Goal: Task Accomplishment & Management: Manage account settings

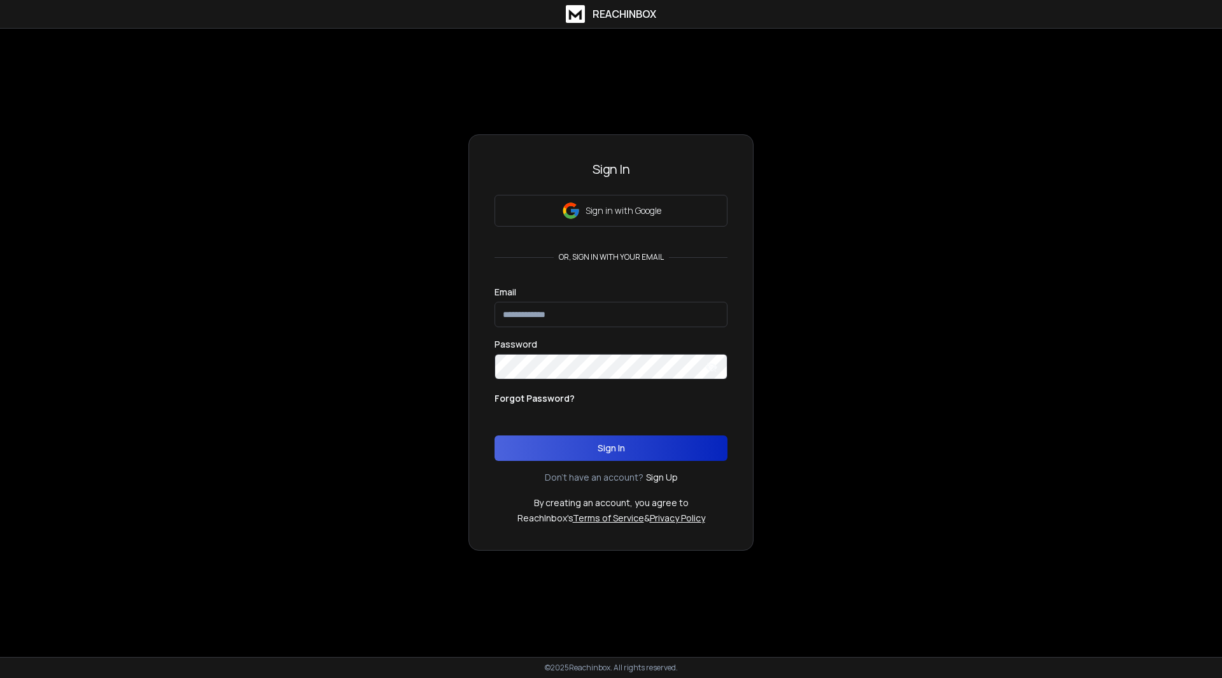
click at [509, 319] on input "email" at bounding box center [611, 314] width 233 height 25
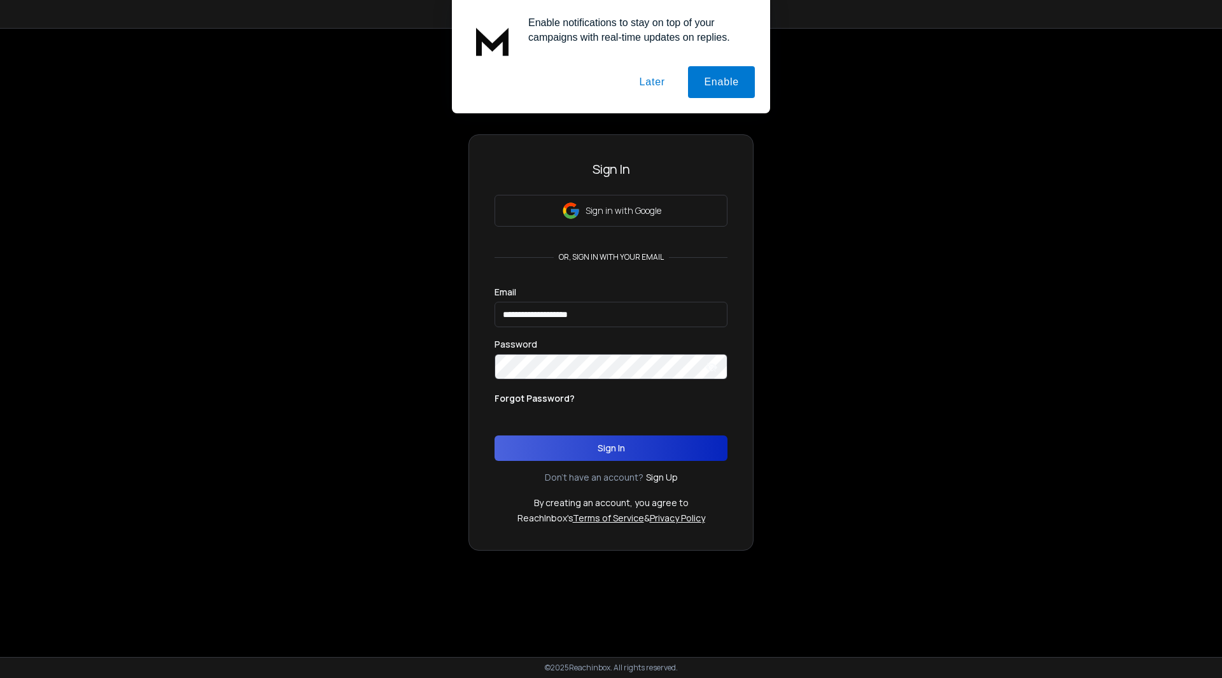
type input "**********"
click at [585, 456] on button "Sign In" at bounding box center [611, 447] width 233 height 25
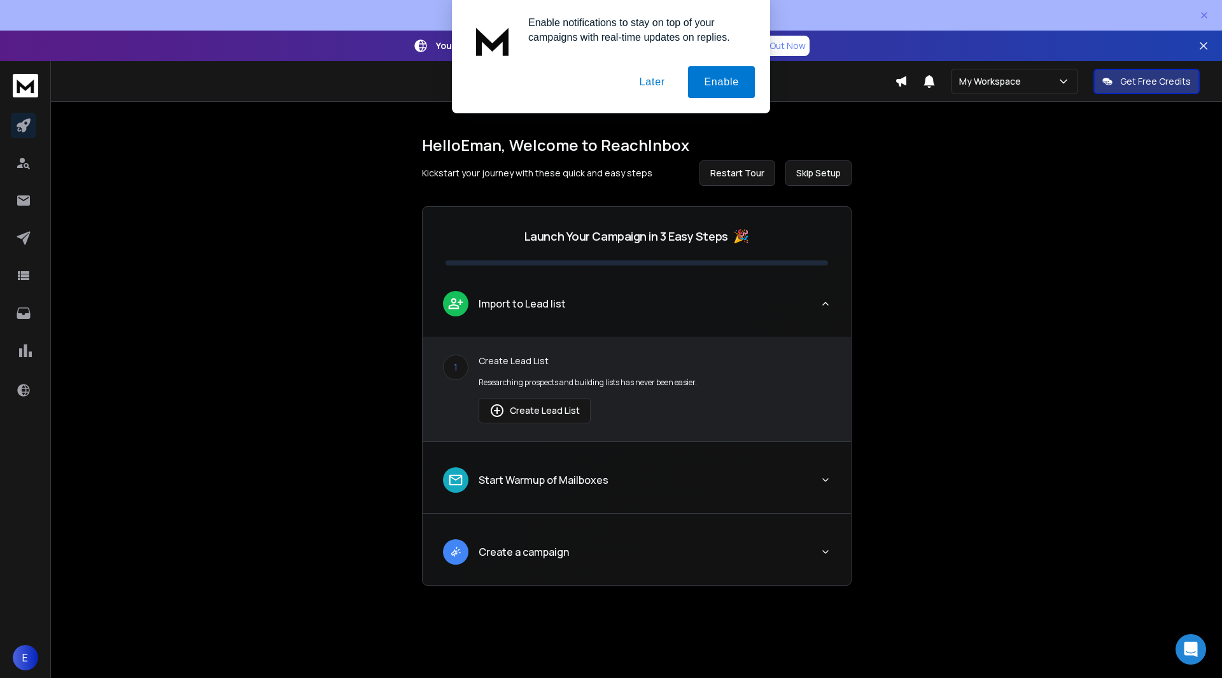
click at [652, 82] on button "Later" at bounding box center [651, 82] width 57 height 32
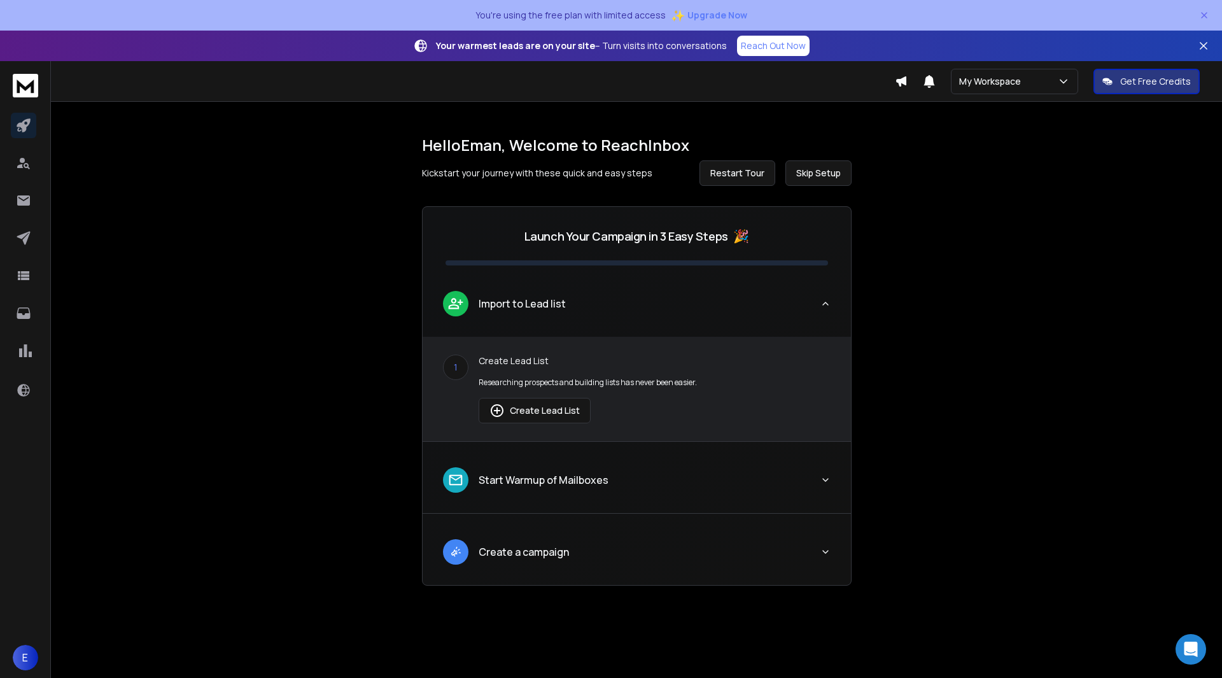
click at [1213, 46] on div "Your warmest leads are on your site – Turn visits into conversations Reach Out …" at bounding box center [611, 46] width 1222 height 31
click at [1202, 44] on icon at bounding box center [1204, 46] width 8 height 8
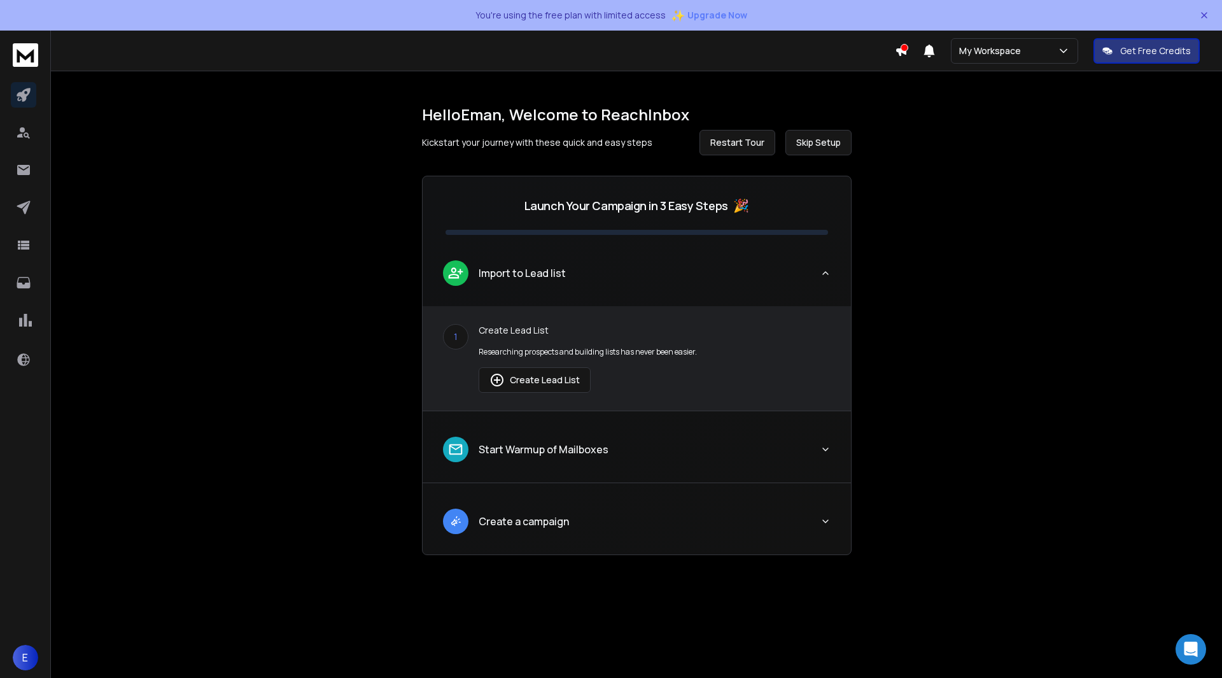
click at [1206, 14] on icon "Close notification" at bounding box center [1204, 15] width 10 height 10
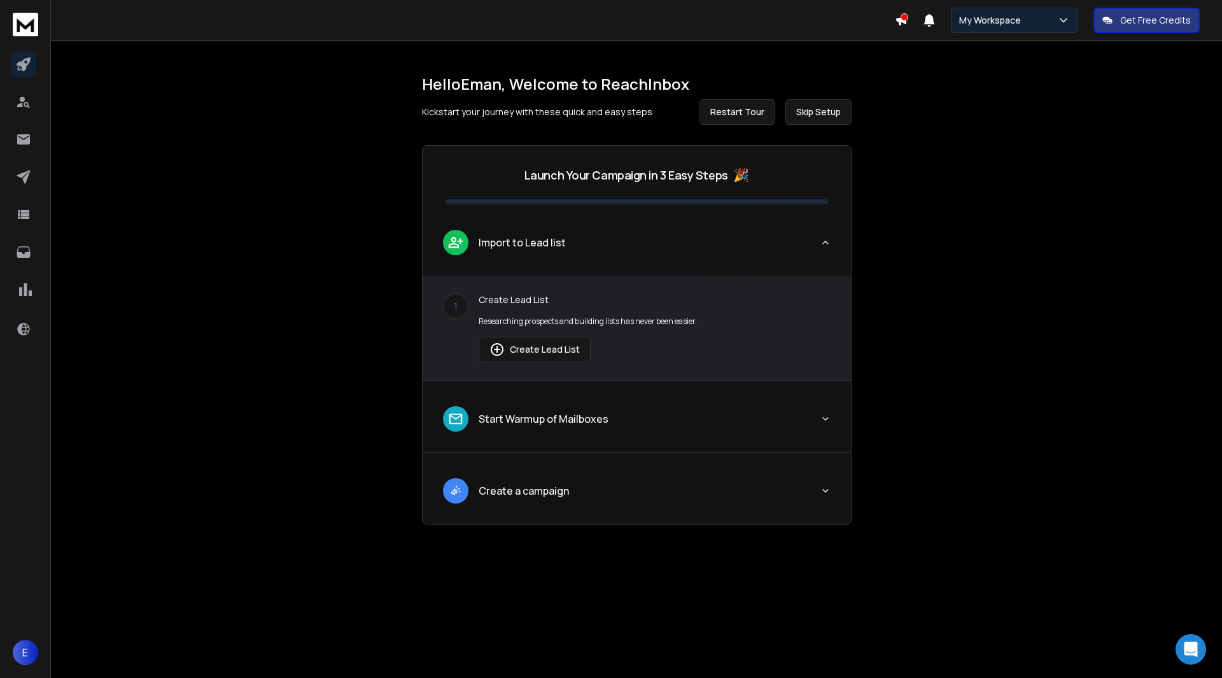
click at [1047, 24] on div "My Workspace" at bounding box center [1014, 20] width 111 height 13
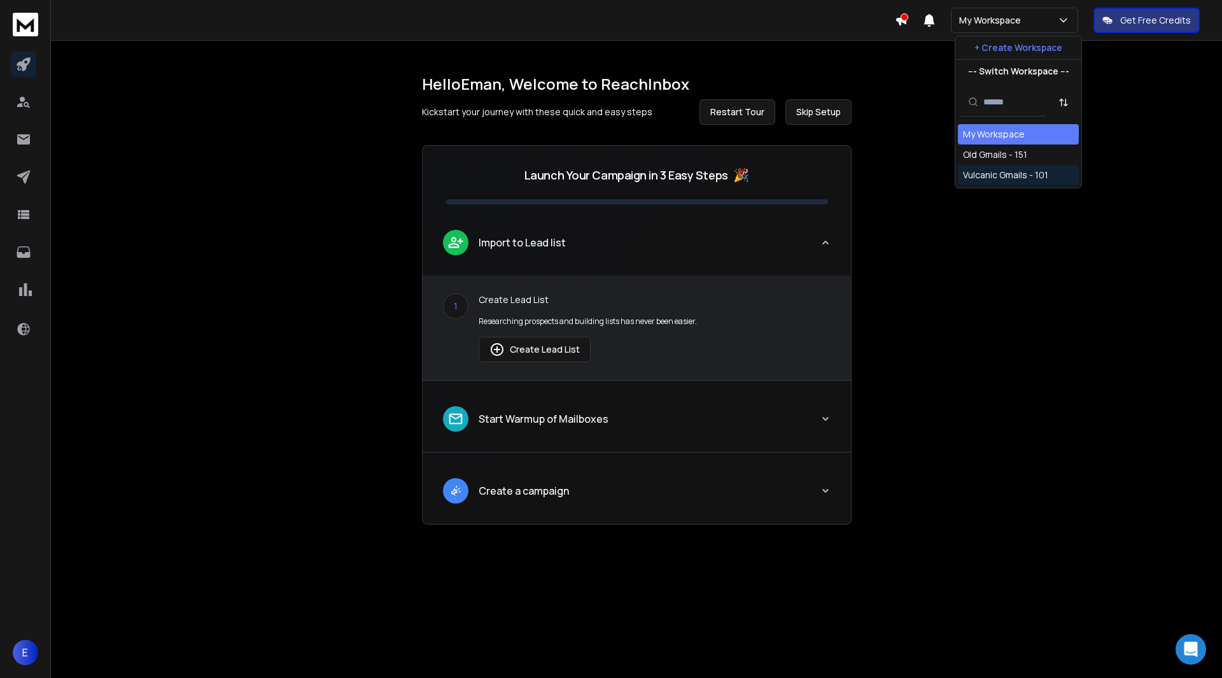
click at [999, 174] on div "Vulcanic Gmails - 101" at bounding box center [1005, 175] width 85 height 13
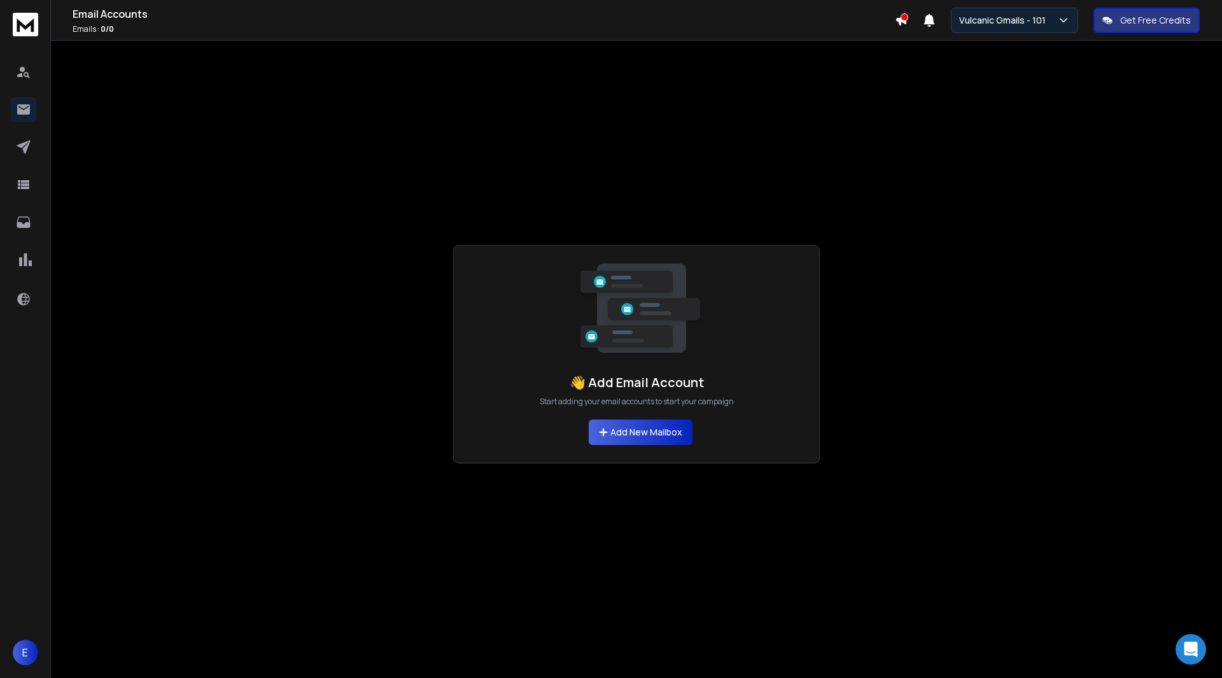
click at [1033, 9] on button "Vulcanic Gmails - 101" at bounding box center [1014, 20] width 127 height 25
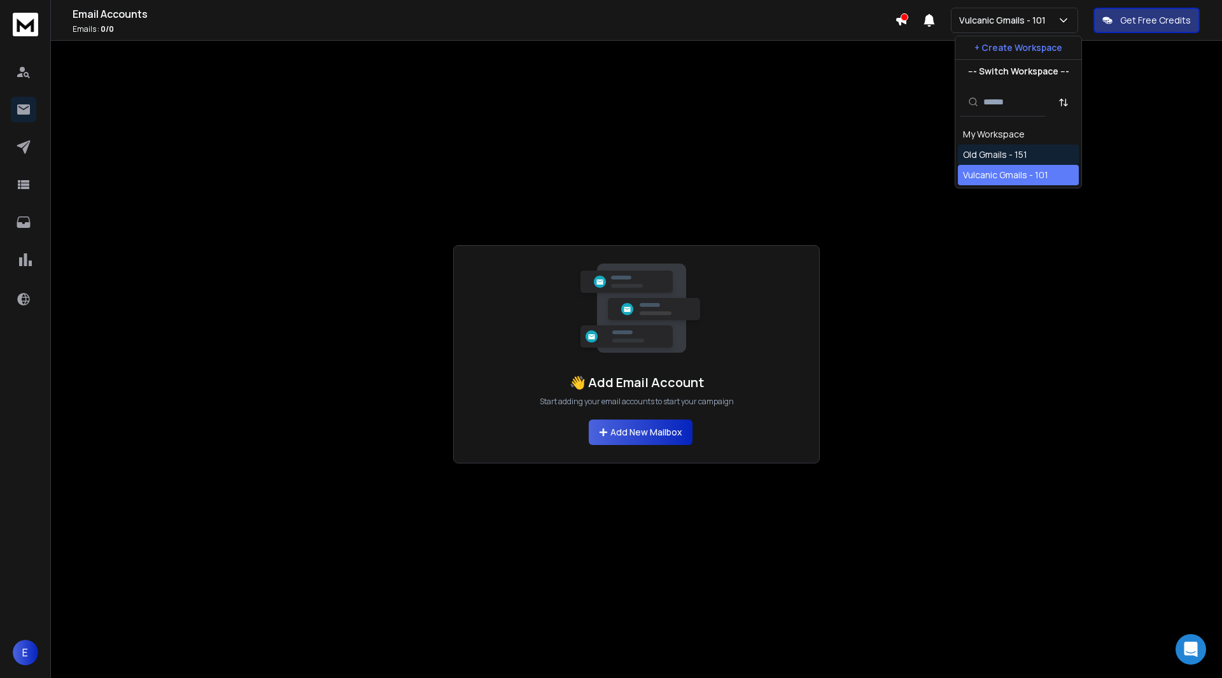
click at [1004, 148] on div "Old Gmails - 151" at bounding box center [995, 154] width 64 height 13
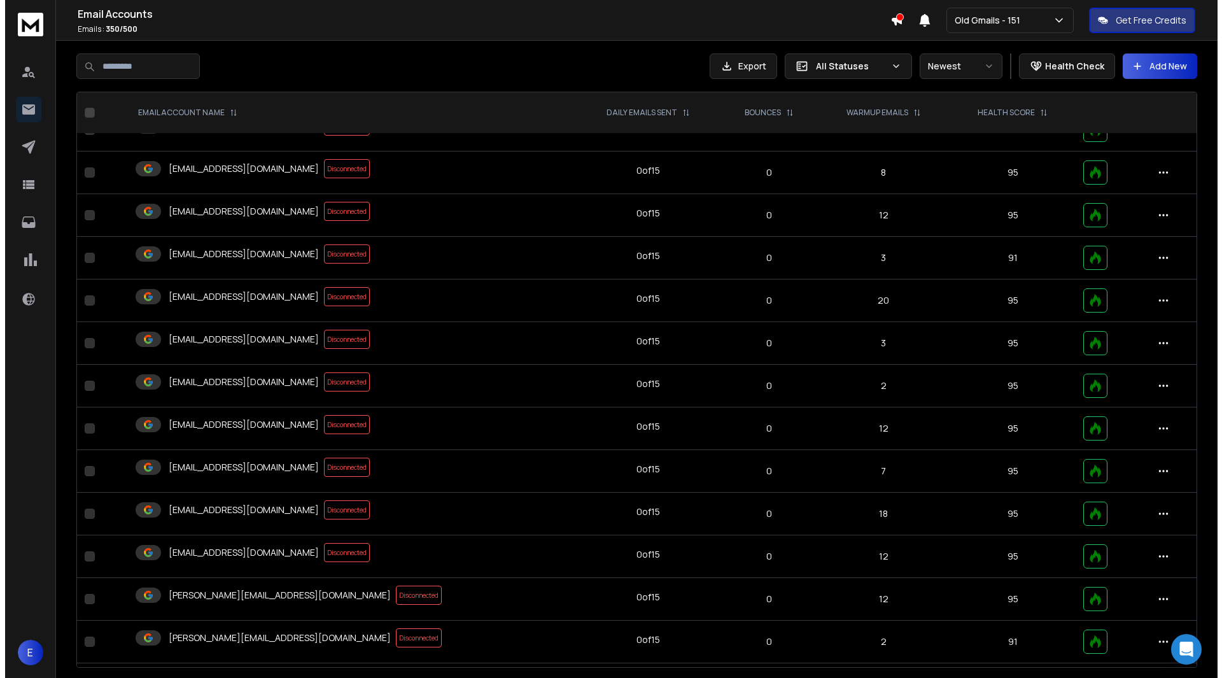
scroll to position [14425, 0]
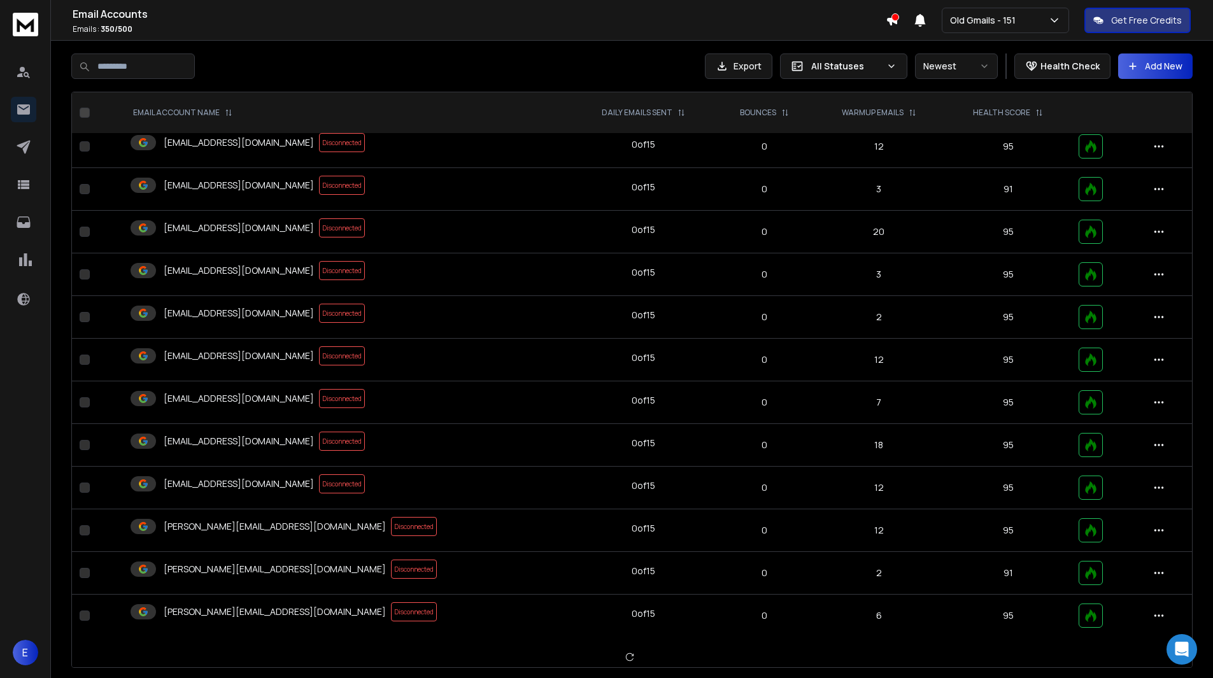
click at [105, 69] on input at bounding box center [133, 65] width 124 height 25
paste input "**********"
type input "**********"
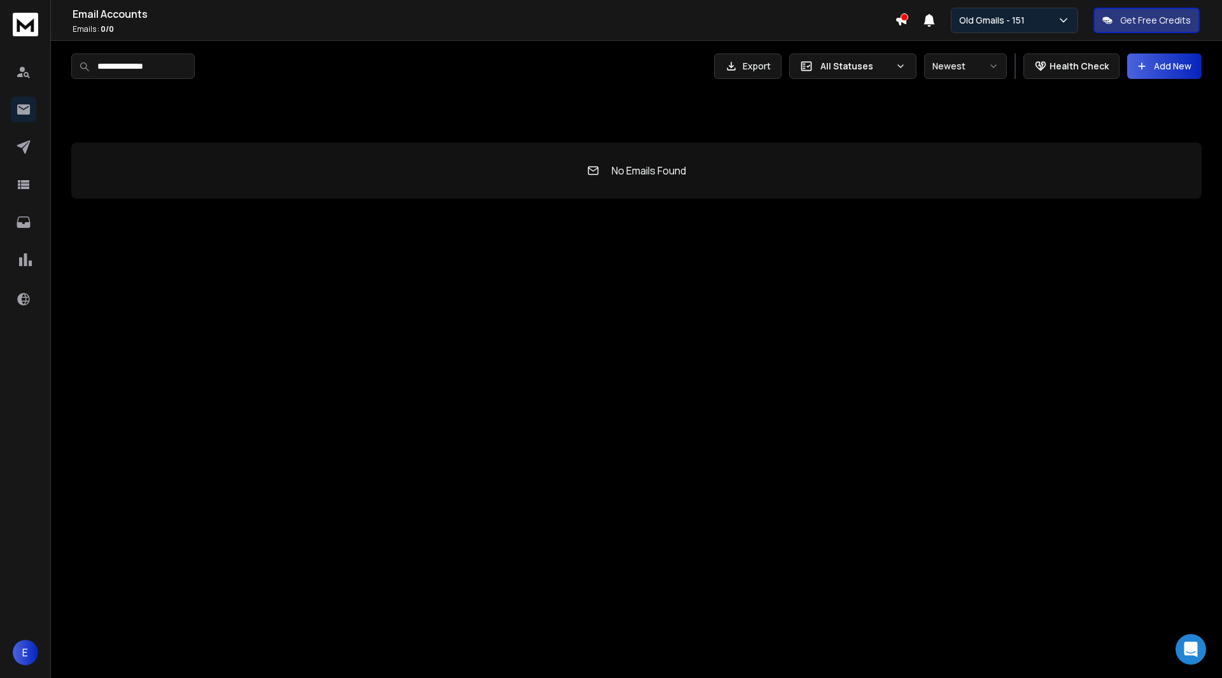
click at [1005, 25] on p "Old Gmails - 151" at bounding box center [994, 20] width 71 height 13
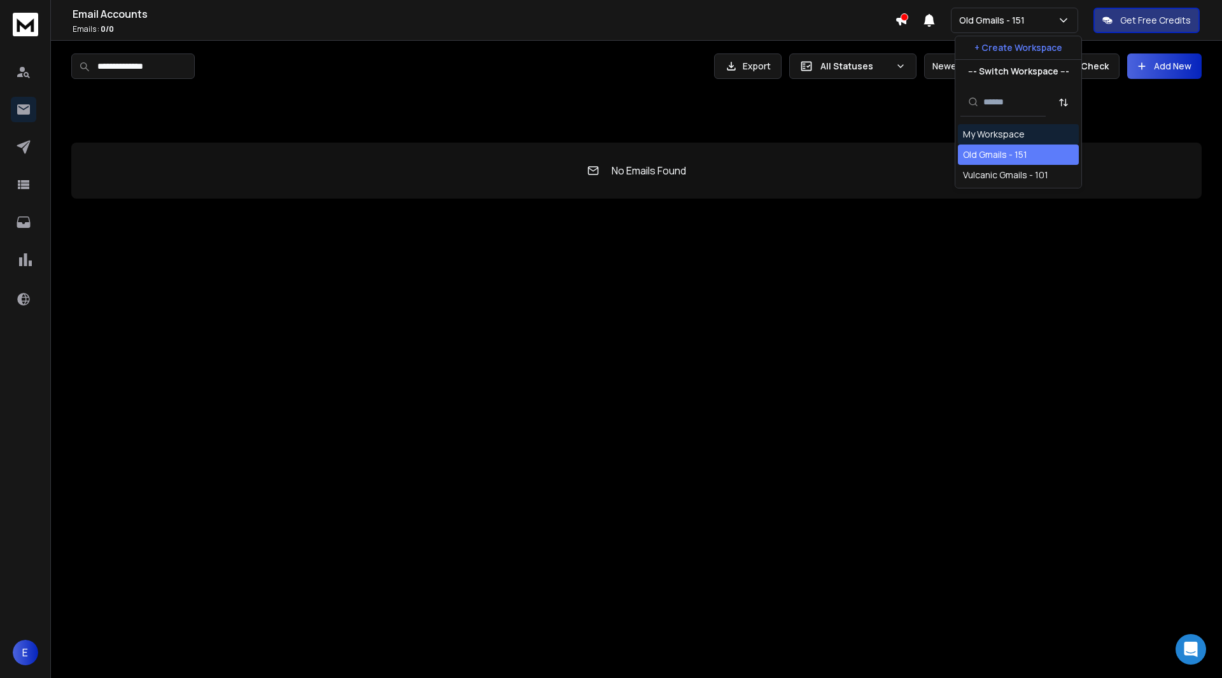
click at [993, 128] on div "My Workspace" at bounding box center [994, 134] width 62 height 13
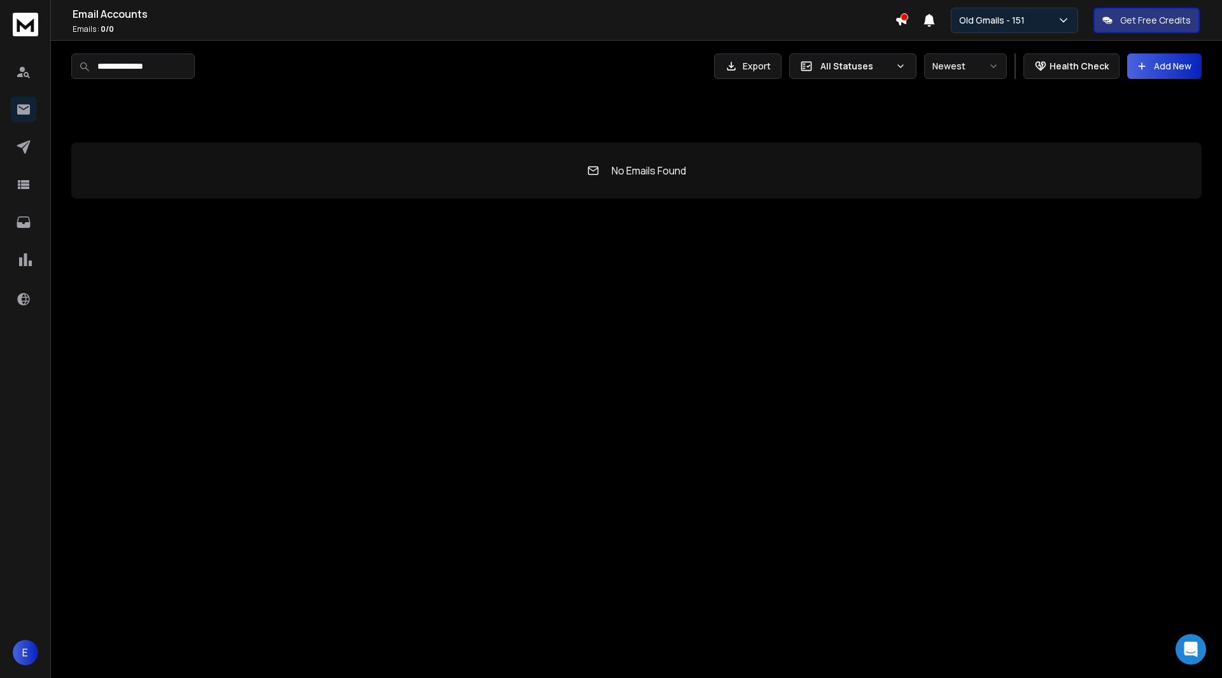
click at [1035, 22] on div "Old Gmails - 151" at bounding box center [1014, 20] width 111 height 13
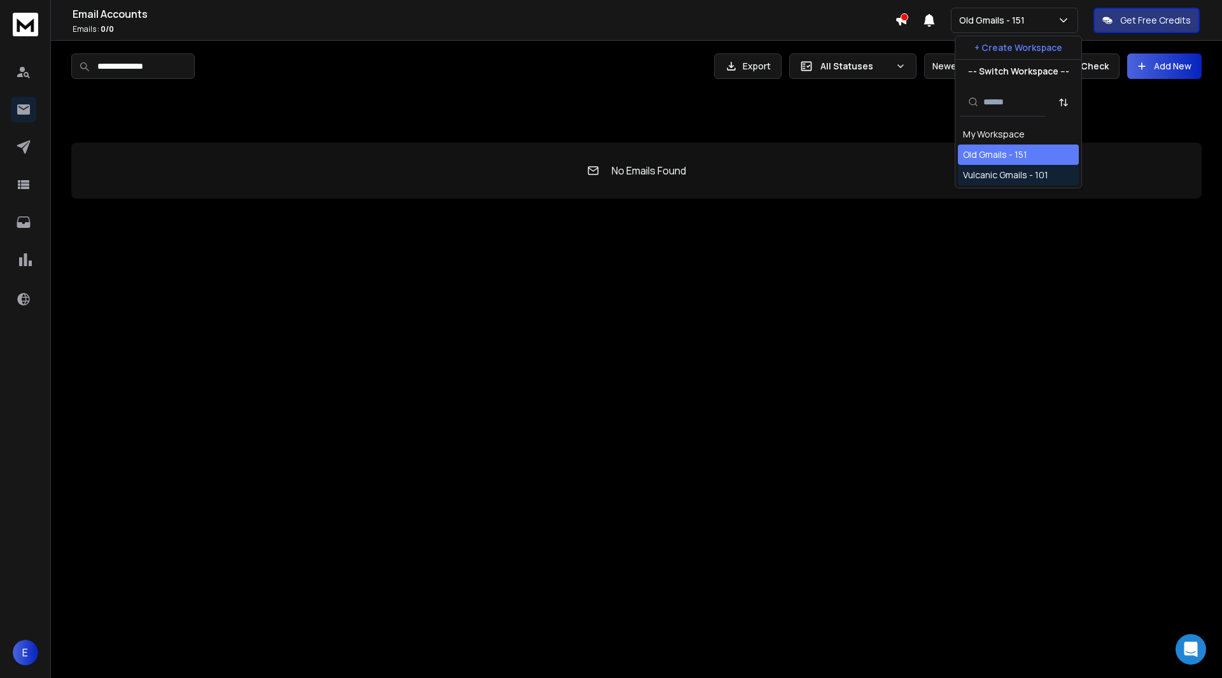
click at [1020, 176] on div "Vulcanic Gmails - 101" at bounding box center [1005, 175] width 85 height 13
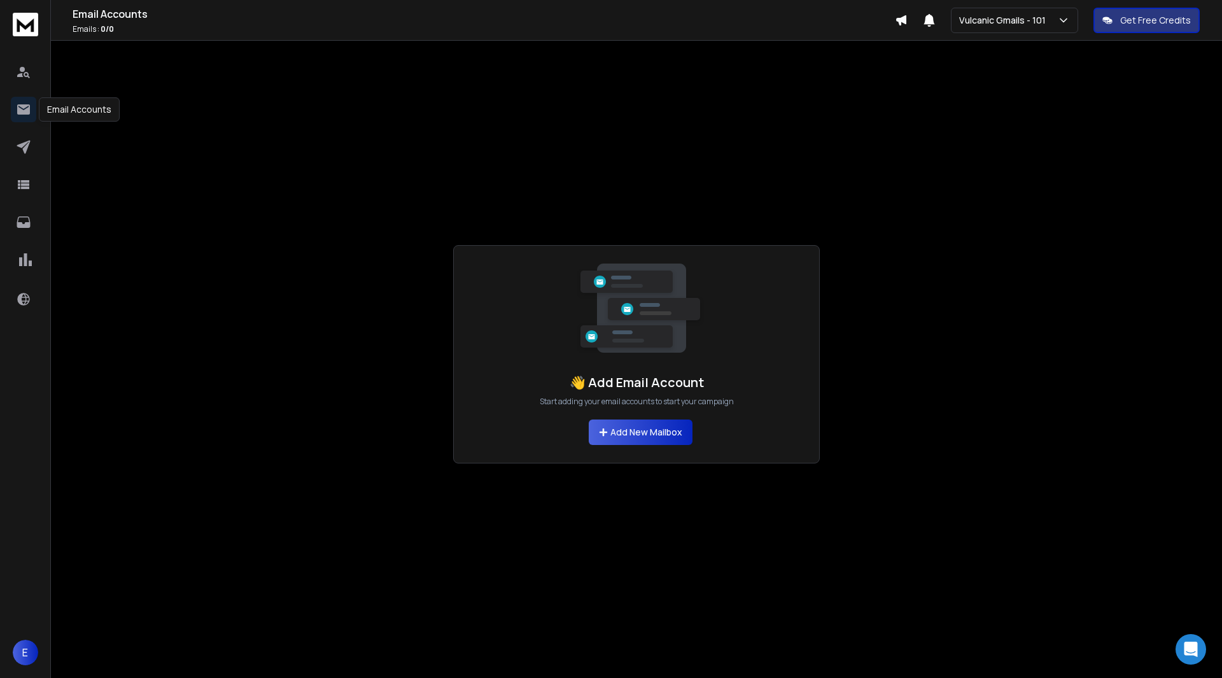
click at [22, 109] on icon at bounding box center [23, 109] width 15 height 15
click at [24, 69] on circle at bounding box center [22, 69] width 5 height 5
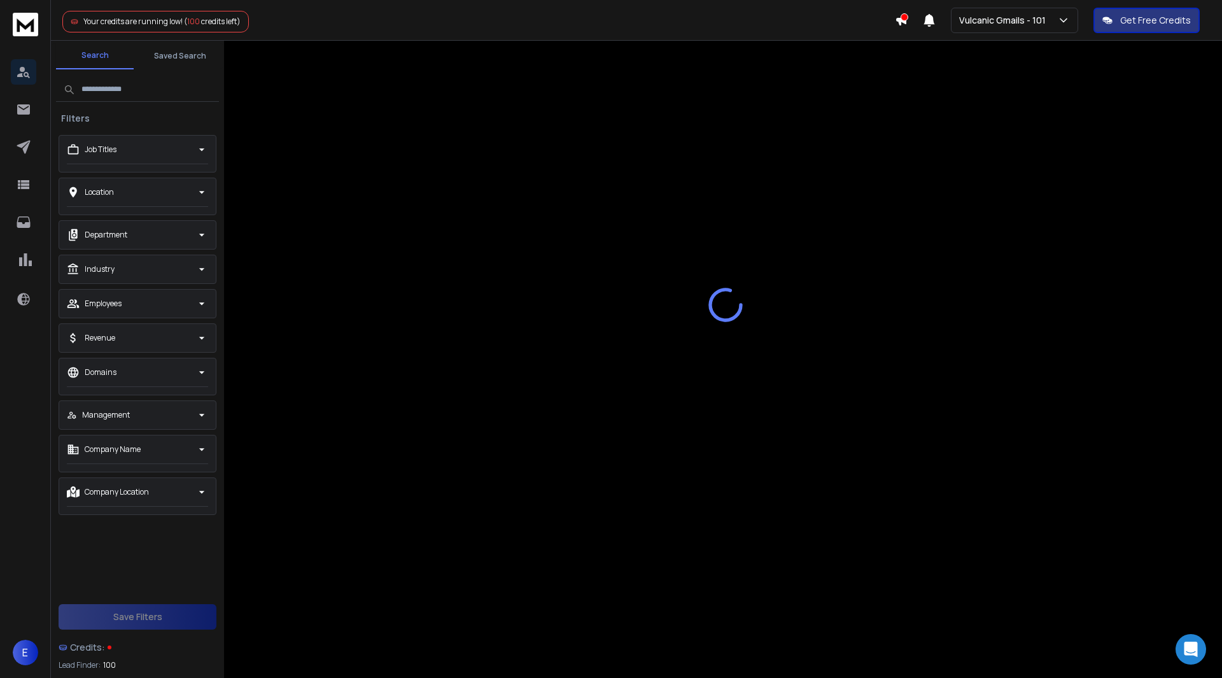
click at [30, 127] on div at bounding box center [25, 184] width 29 height 265
click at [16, 109] on icon at bounding box center [23, 109] width 15 height 15
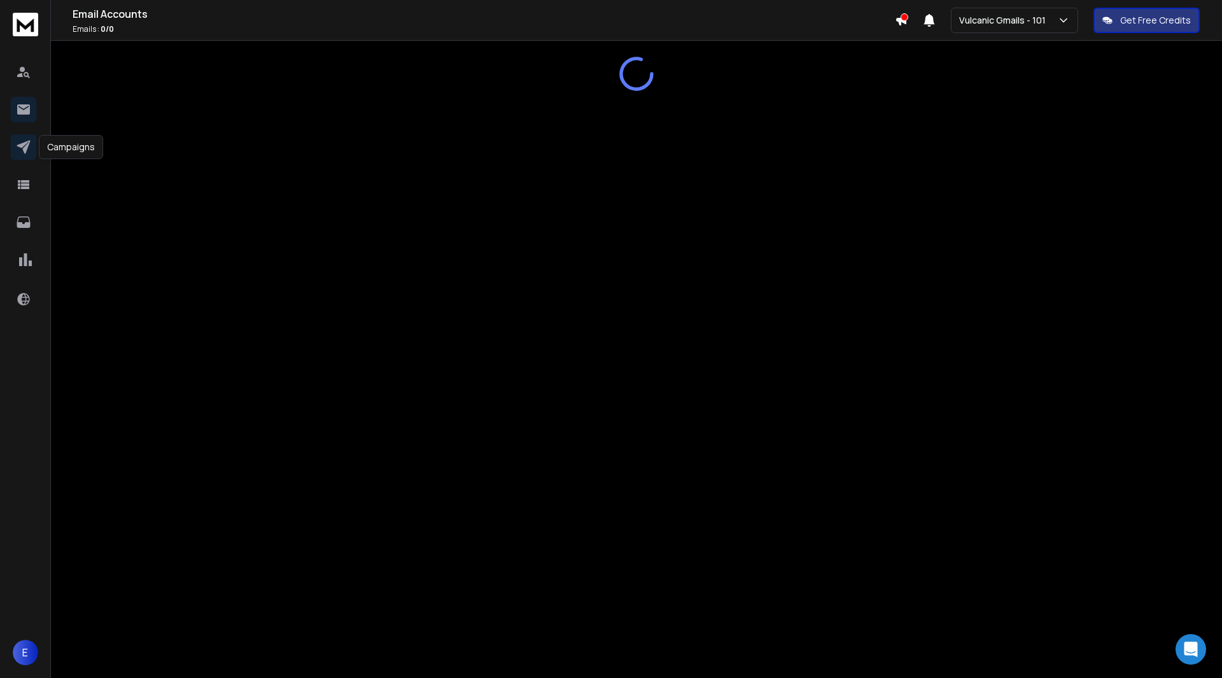
click at [22, 150] on icon at bounding box center [23, 146] width 15 height 15
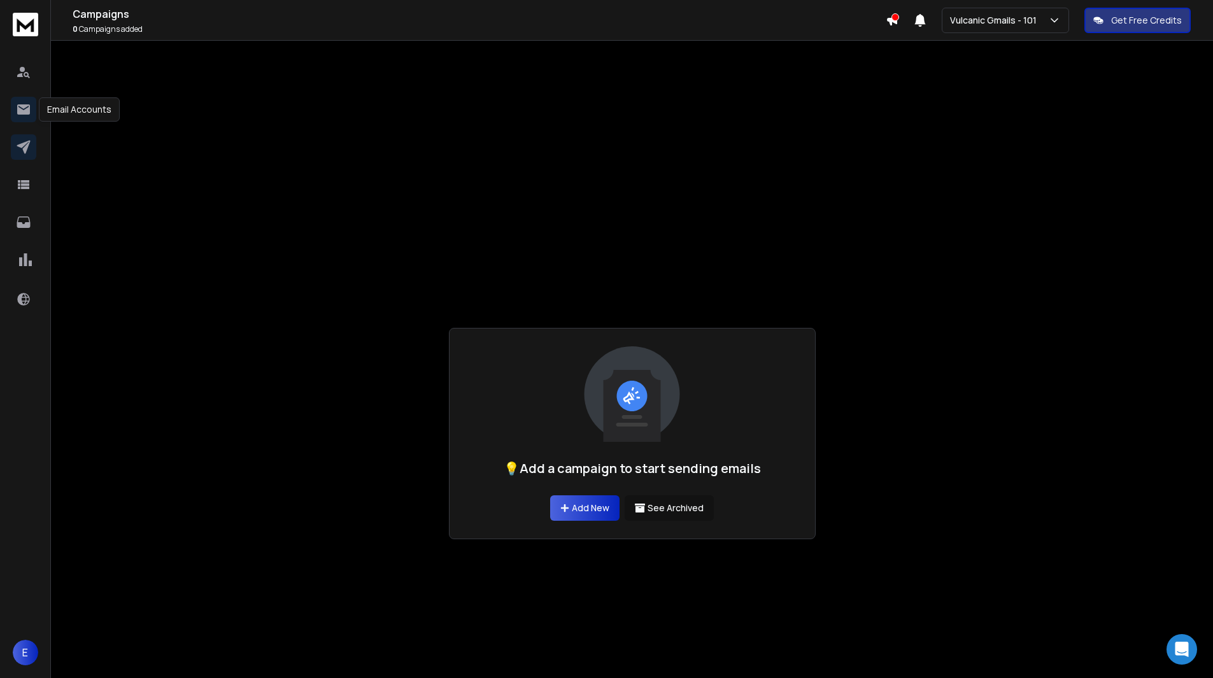
click at [28, 115] on icon at bounding box center [23, 109] width 15 height 15
